Goal: Task Accomplishment & Management: Manage account settings

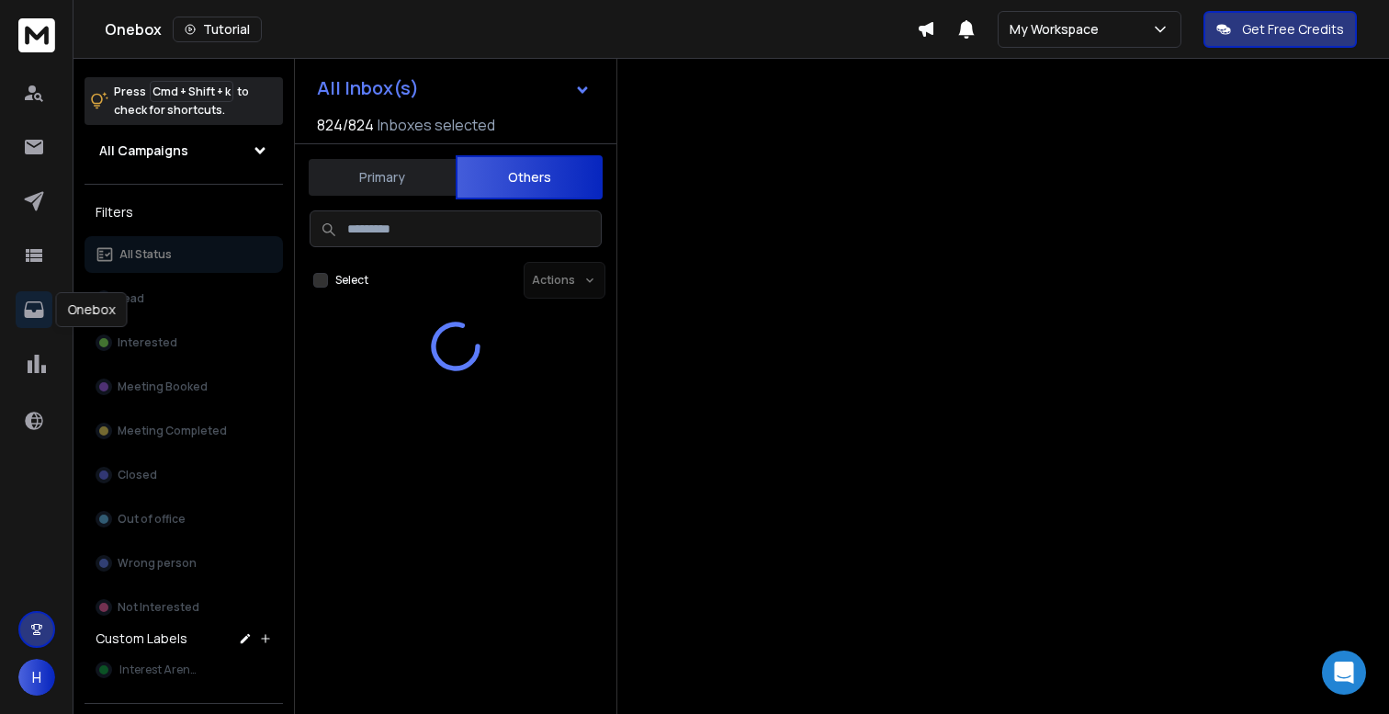
drag, startPoint x: 0, startPoint y: 0, endPoint x: 425, endPoint y: 181, distance: 462.1
click at [480, 169] on button "Others" at bounding box center [529, 177] width 147 height 44
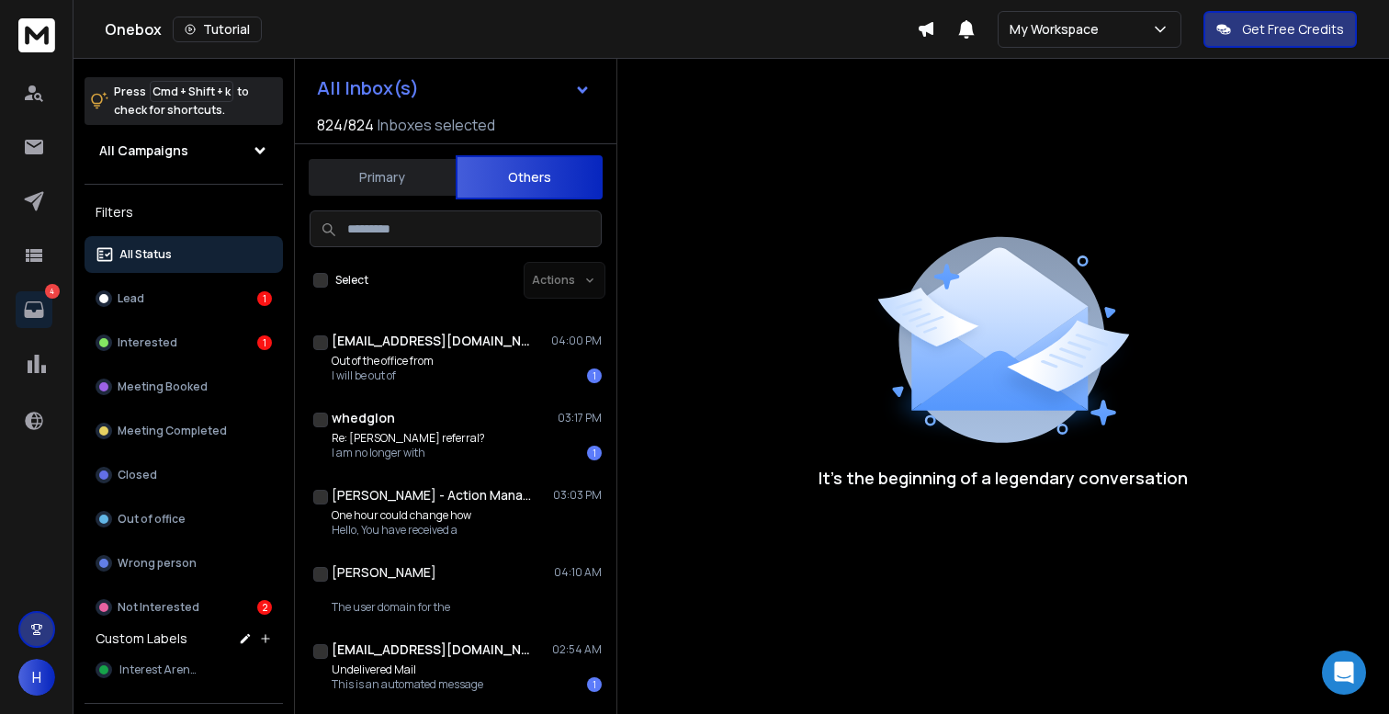
click at [396, 184] on button "Primary" at bounding box center [382, 177] width 147 height 40
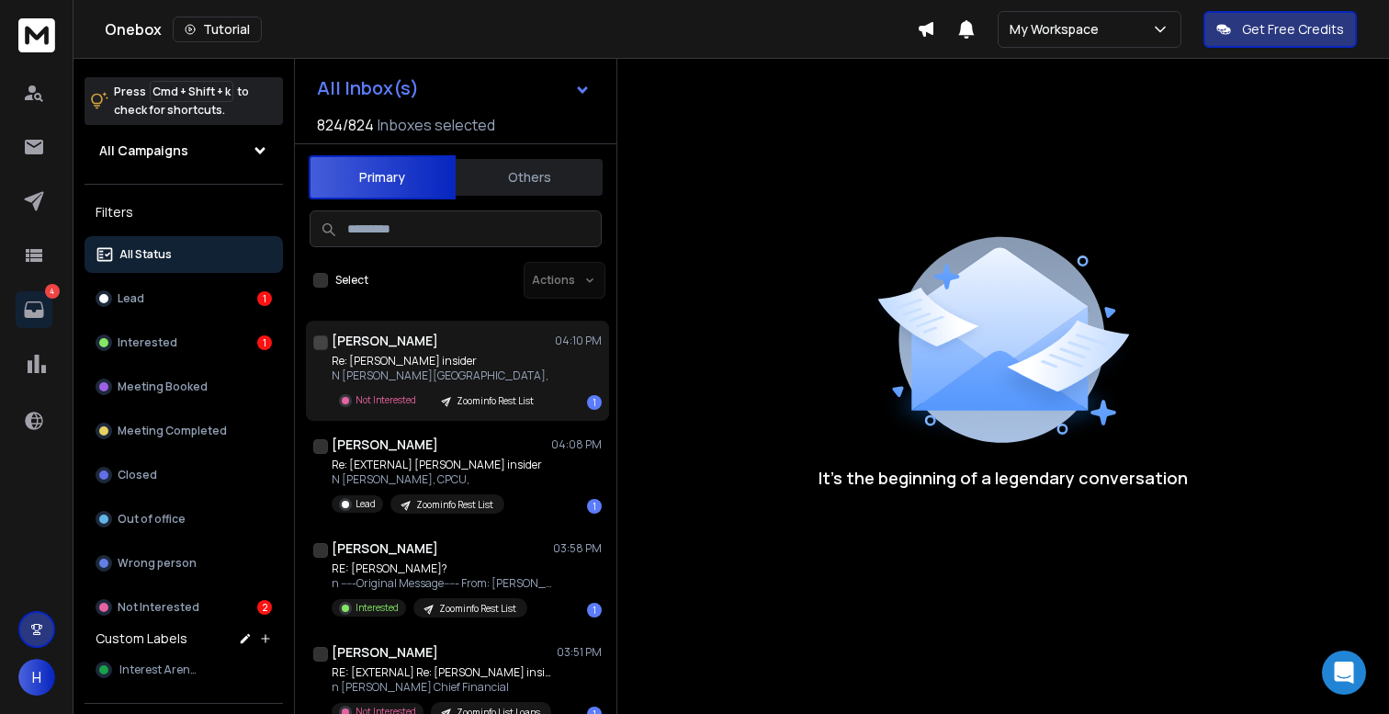
click at [568, 383] on div "Re: [PERSON_NAME] insider N [PERSON_NAME][GEOGRAPHIC_DATA], Not Interested Zoom…" at bounding box center [467, 382] width 270 height 56
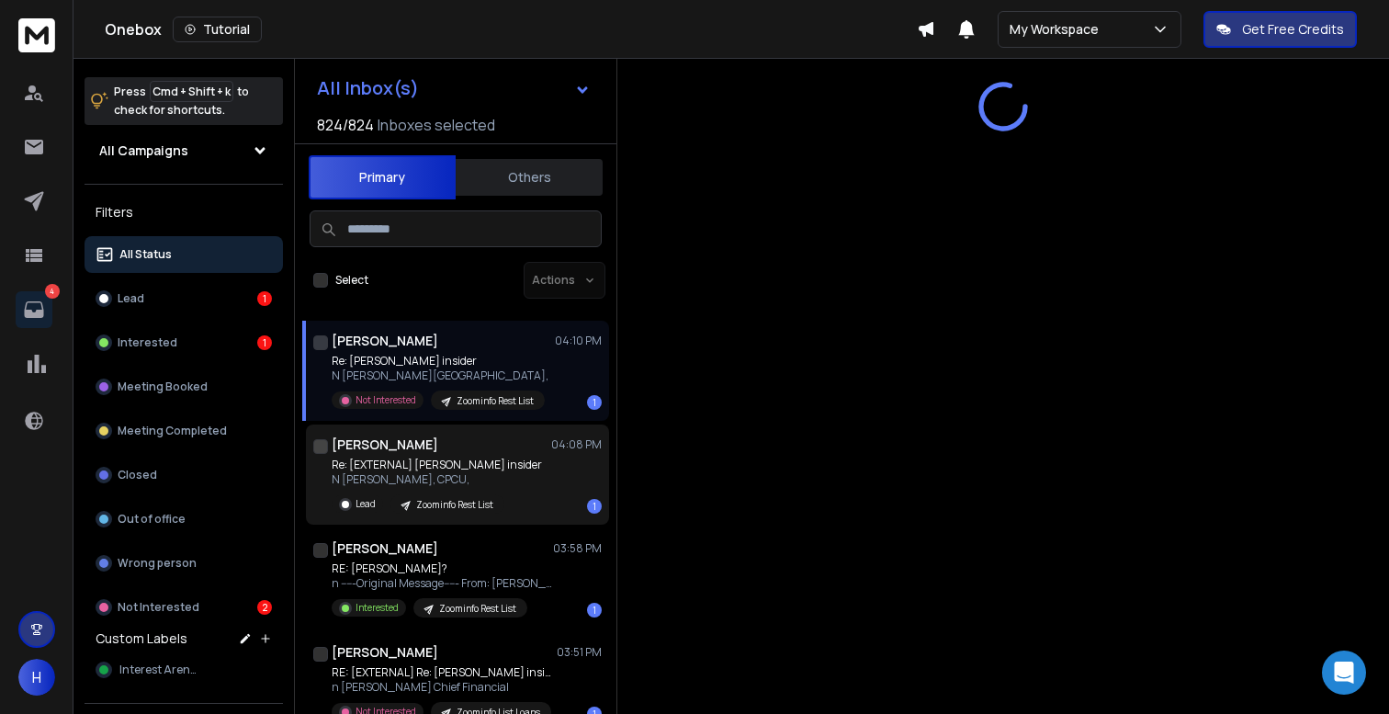
click at [568, 498] on div "Re: [EXTERNAL] [PERSON_NAME] insider N [PERSON_NAME], CPCU, Lead Zoominfo Rest …" at bounding box center [467, 485] width 270 height 56
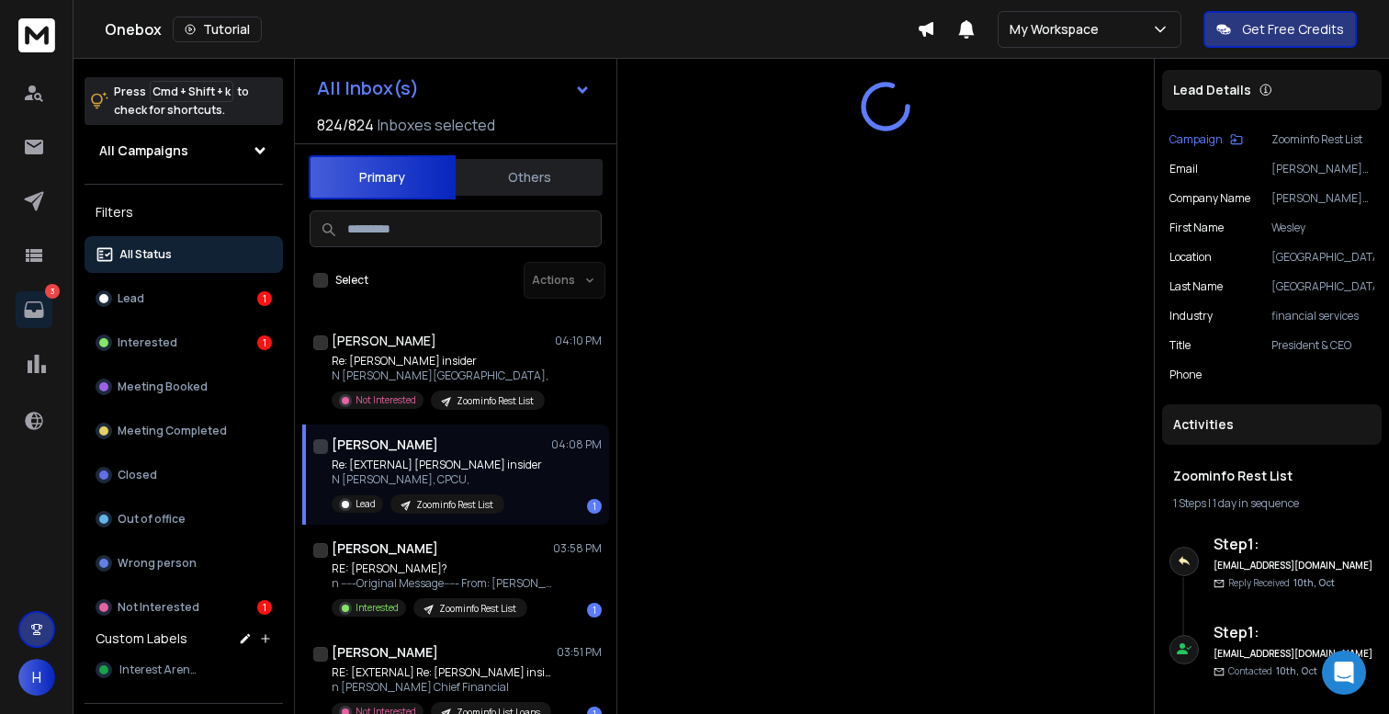
scroll to position [213, 0]
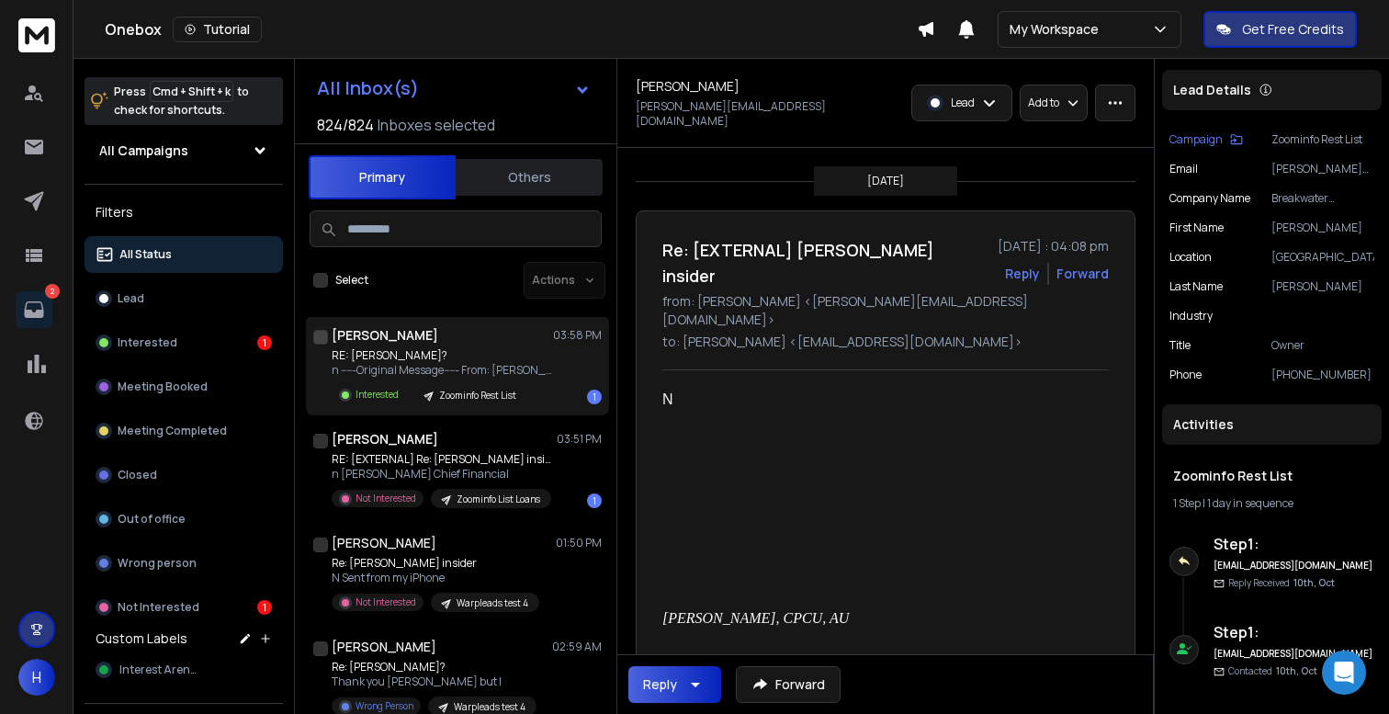
click at [531, 401] on div "RE: [PERSON_NAME]? n -----Original Message----- From: [PERSON_NAME] Interested …" at bounding box center [467, 376] width 270 height 56
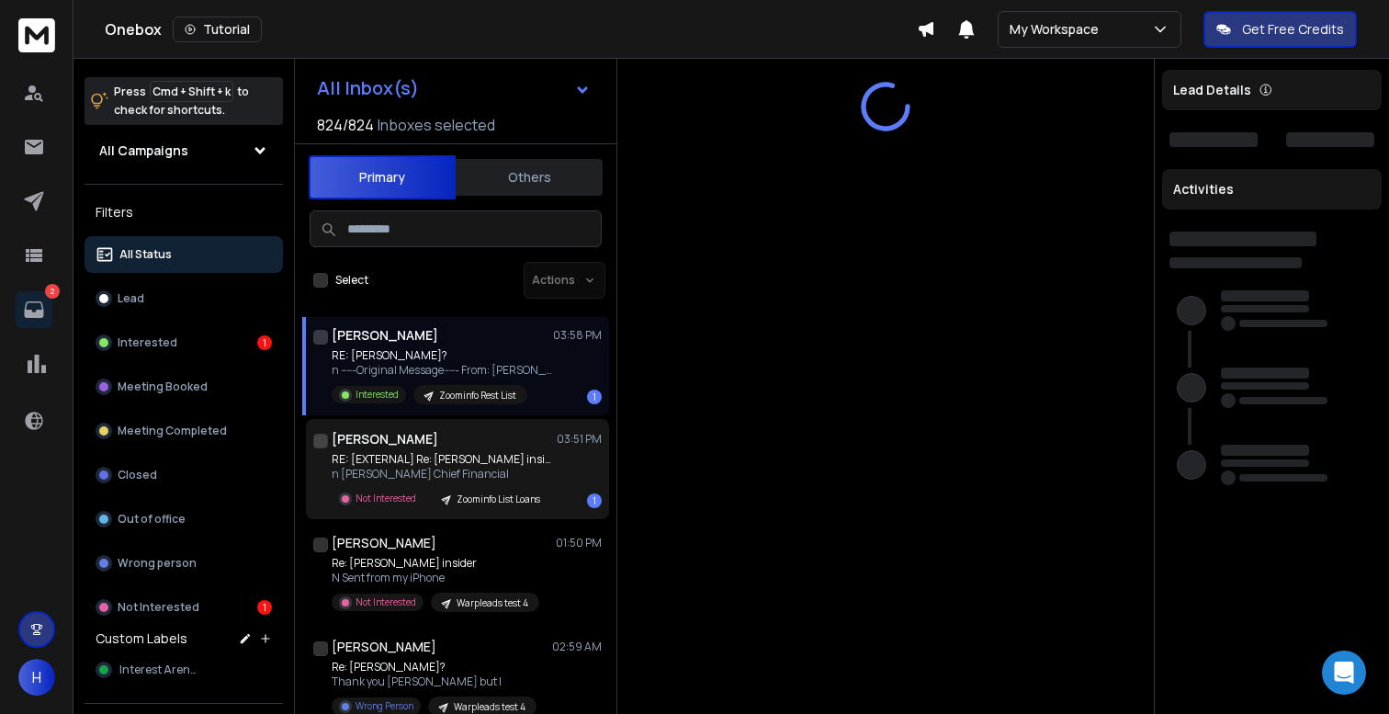
click at [540, 467] on p "n [PERSON_NAME] Chief Financial" at bounding box center [442, 474] width 220 height 15
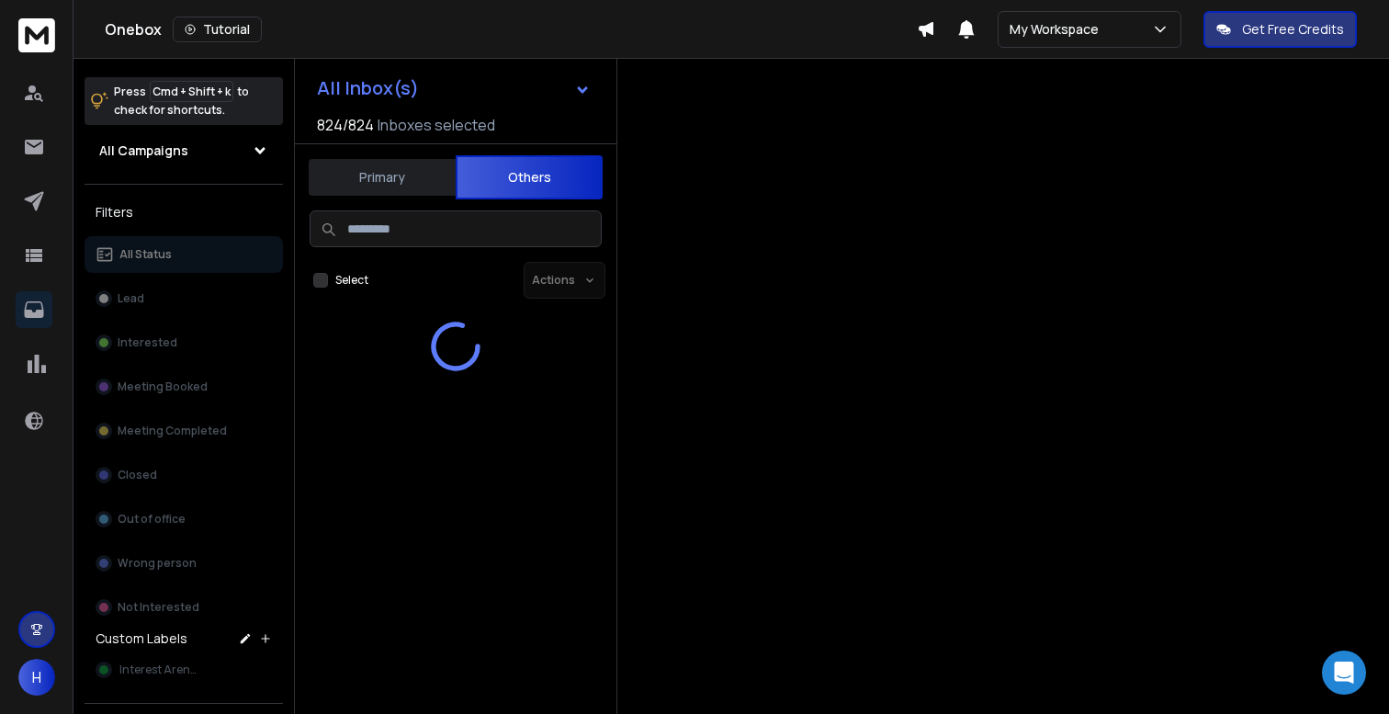
click at [490, 182] on button "Others" at bounding box center [529, 177] width 147 height 44
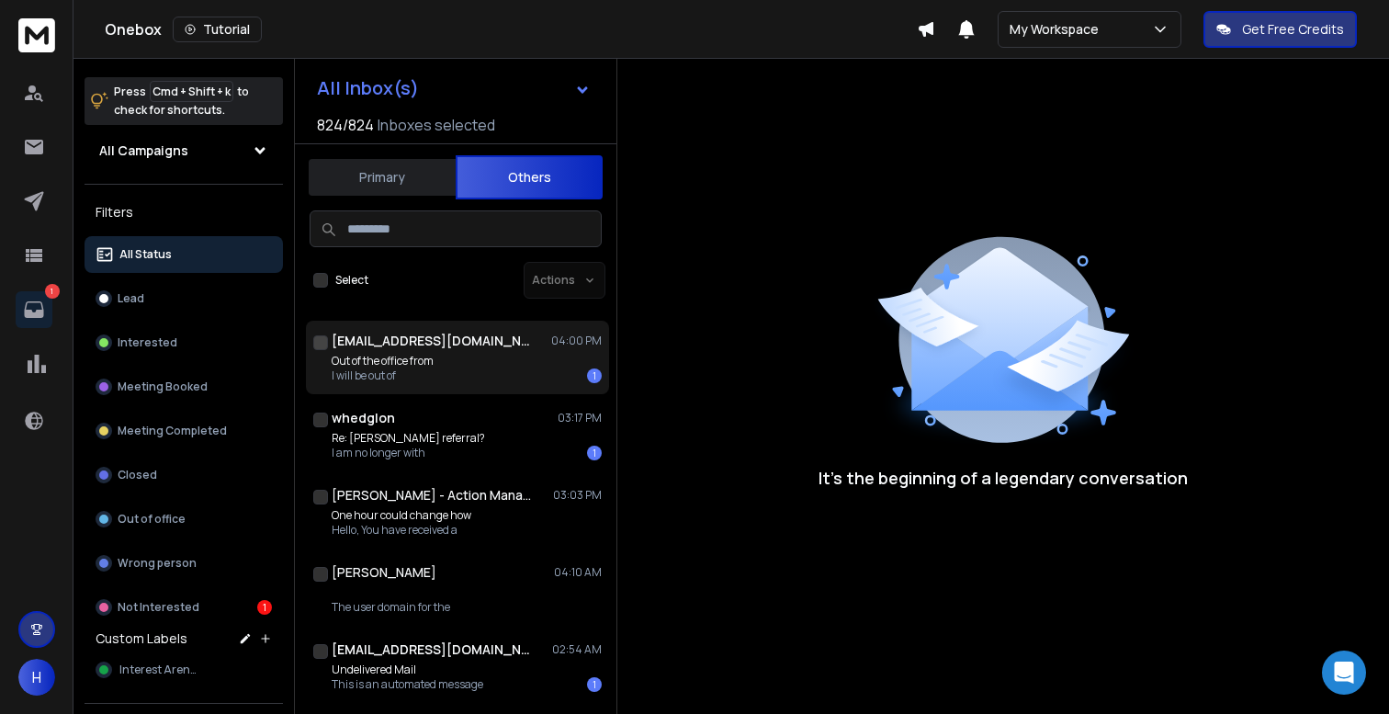
click at [485, 350] on div "[EMAIL_ADDRESS][DOMAIN_NAME] 04:00 PM Out of the office from I will be out of 1" at bounding box center [467, 357] width 270 height 51
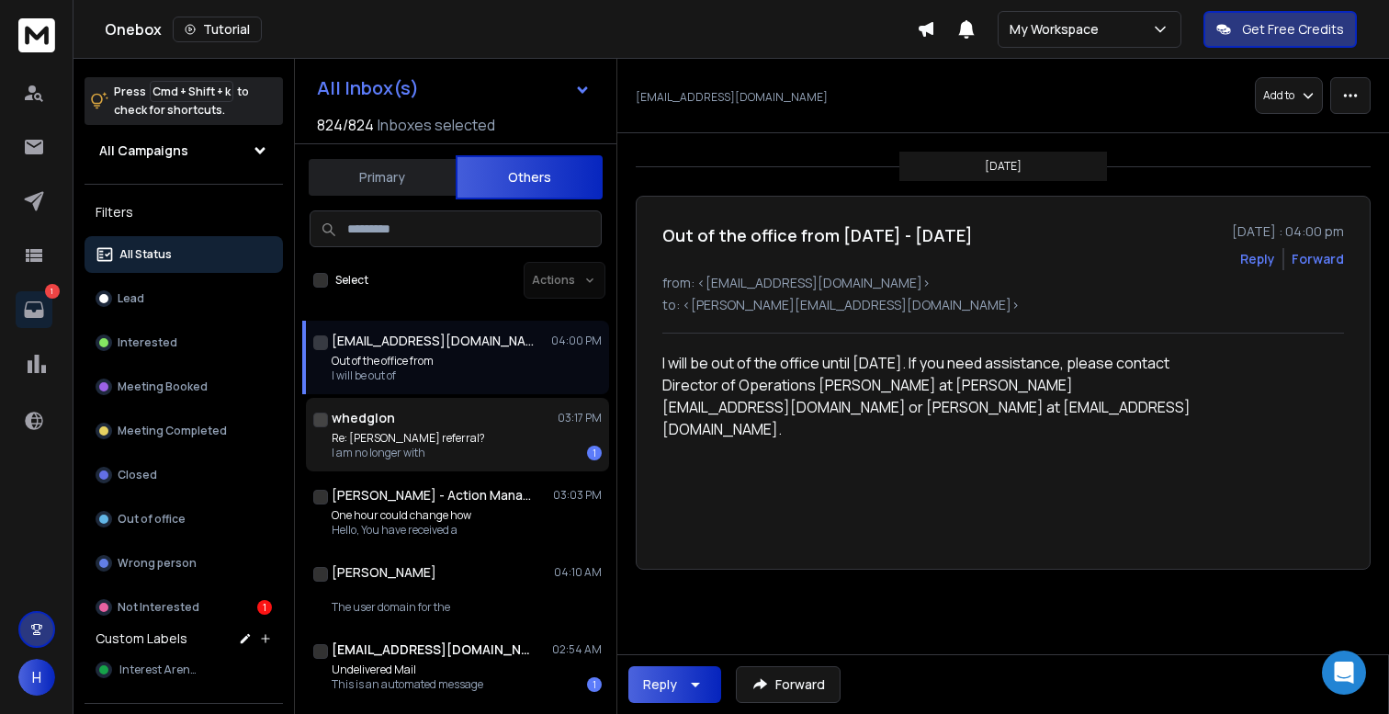
click at [425, 411] on div "whedglon 03:17 PM" at bounding box center [467, 418] width 270 height 18
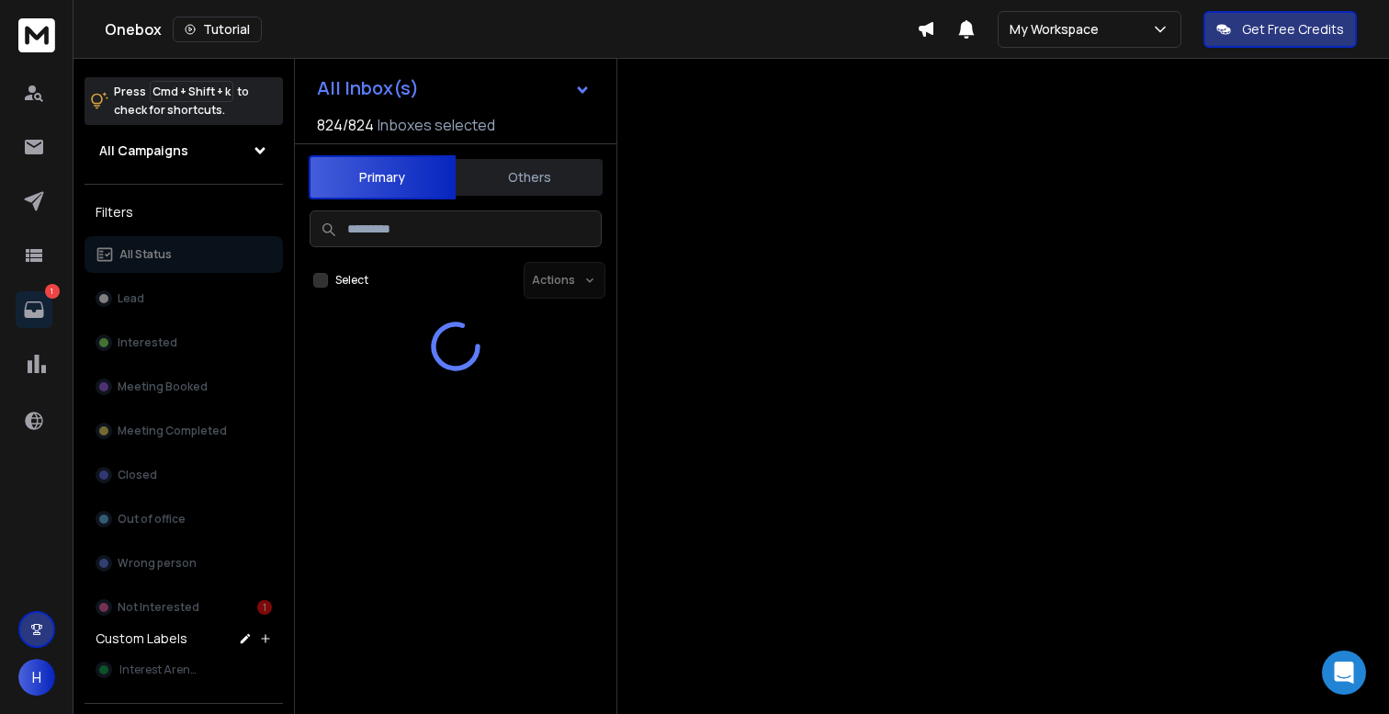
click at [391, 197] on button "Primary" at bounding box center [382, 177] width 147 height 44
